Goal: Task Accomplishment & Management: Use online tool/utility

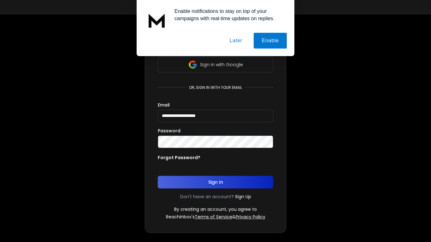
type input "**********"
click at [215, 182] on button "Sign In" at bounding box center [215, 182] width 115 height 13
